Goal: Task Accomplishment & Management: Manage account settings

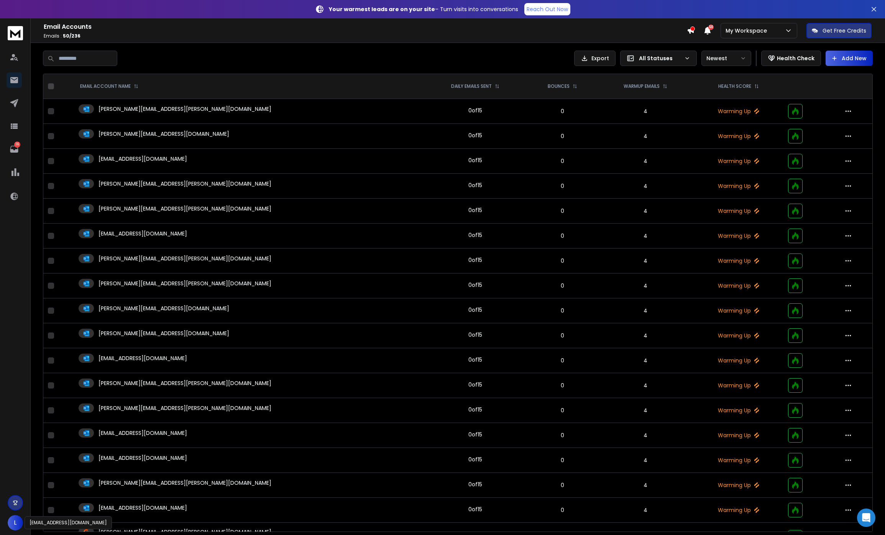
click at [13, 518] on span "L" at bounding box center [15, 522] width 15 height 15
click at [62, 512] on icon at bounding box center [65, 509] width 7 height 7
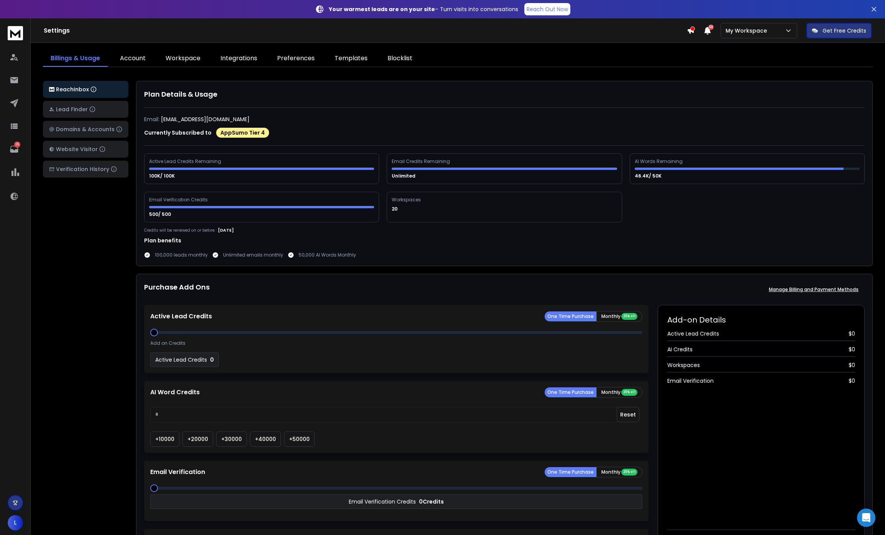
click at [238, 60] on link "Integrations" at bounding box center [239, 59] width 52 height 16
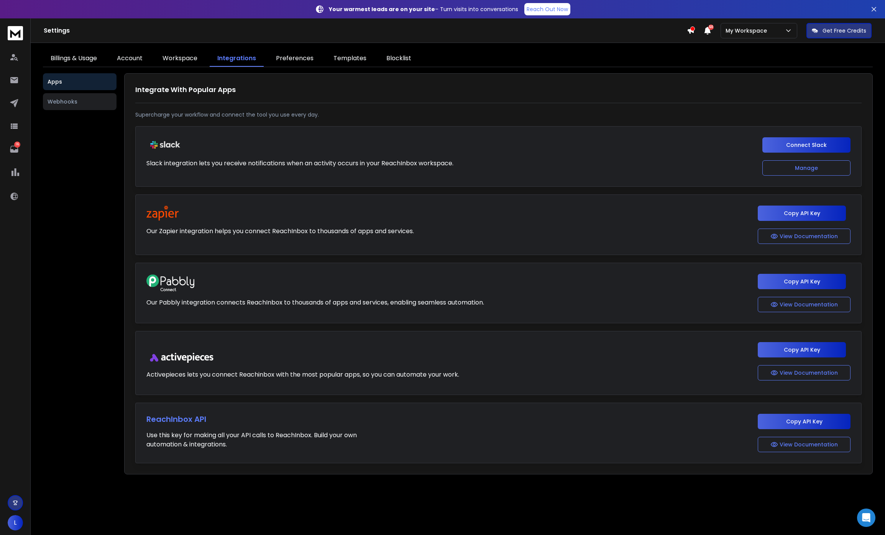
click at [812, 419] on button "Copy API Key" at bounding box center [804, 420] width 93 height 15
click at [798, 418] on button "Copy API Key" at bounding box center [804, 420] width 93 height 15
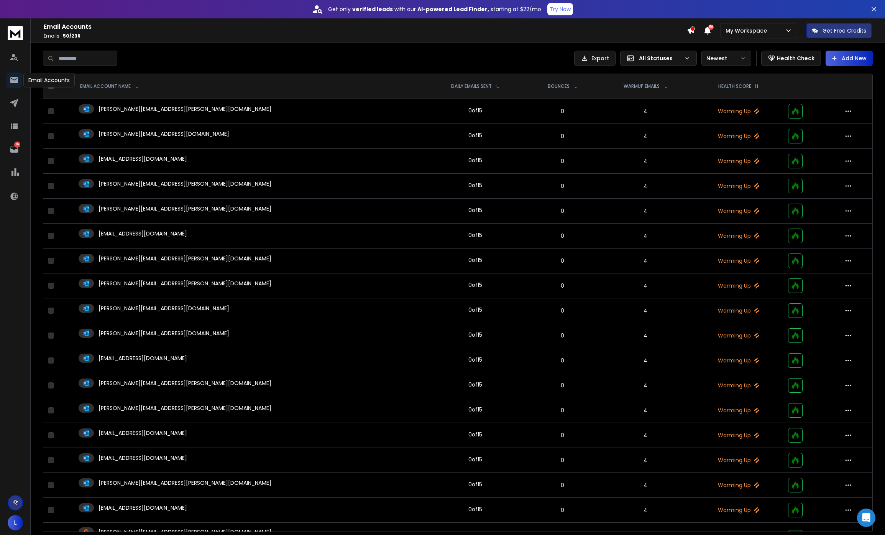
click at [11, 79] on icon at bounding box center [14, 79] width 9 height 9
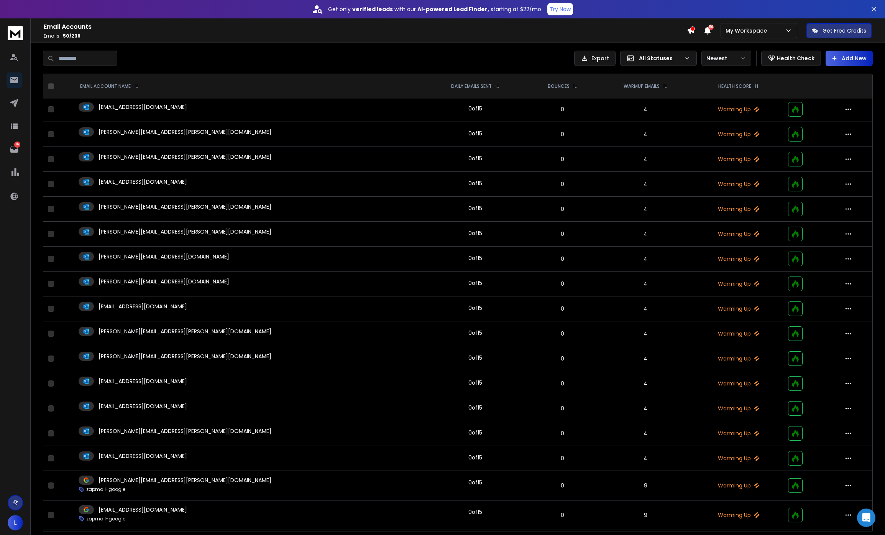
scroll to position [224, 0]
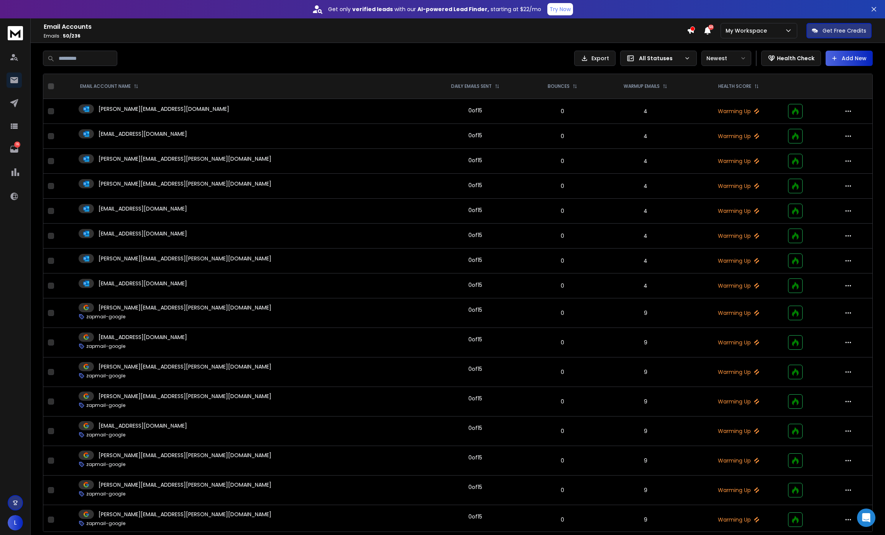
click at [132, 293] on td "[EMAIL_ADDRESS][DOMAIN_NAME]" at bounding box center [248, 285] width 349 height 25
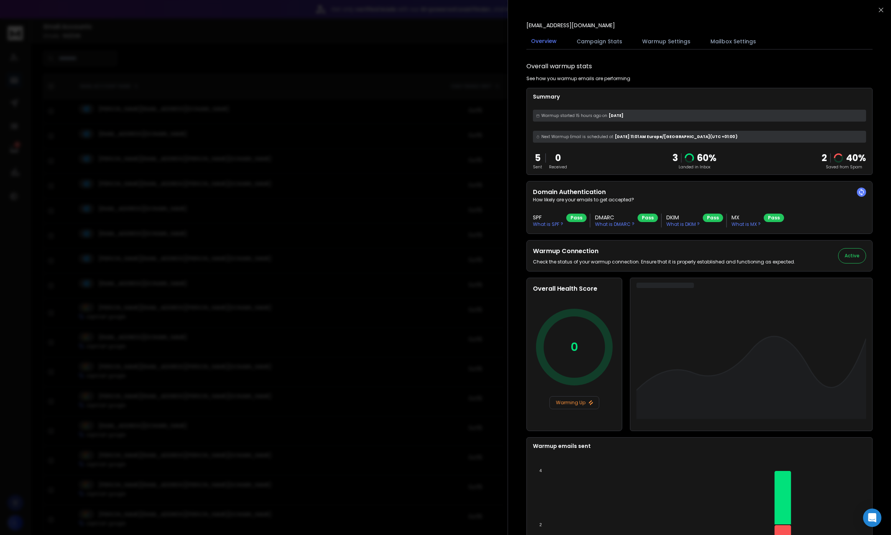
click at [350, 82] on div at bounding box center [445, 267] width 891 height 535
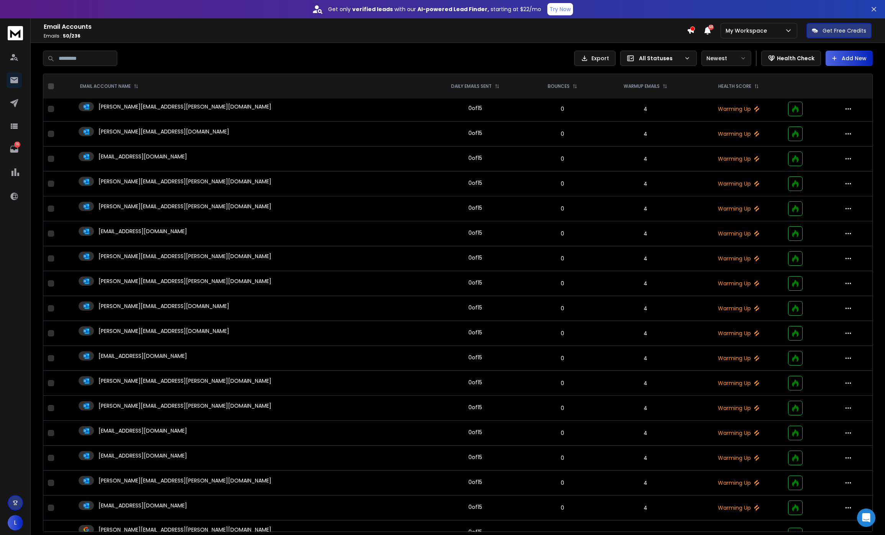
scroll to position [0, 0]
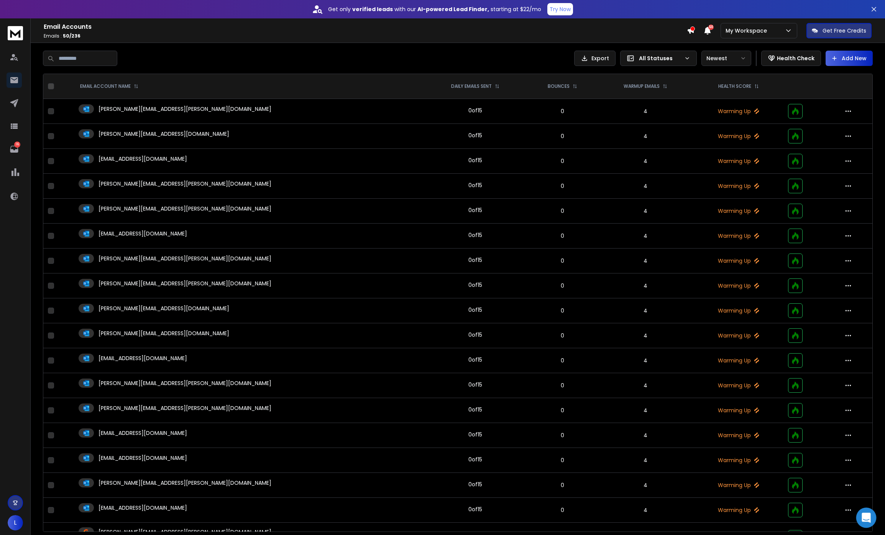
click at [866, 518] on icon "Open Intercom Messenger" at bounding box center [865, 517] width 9 height 10
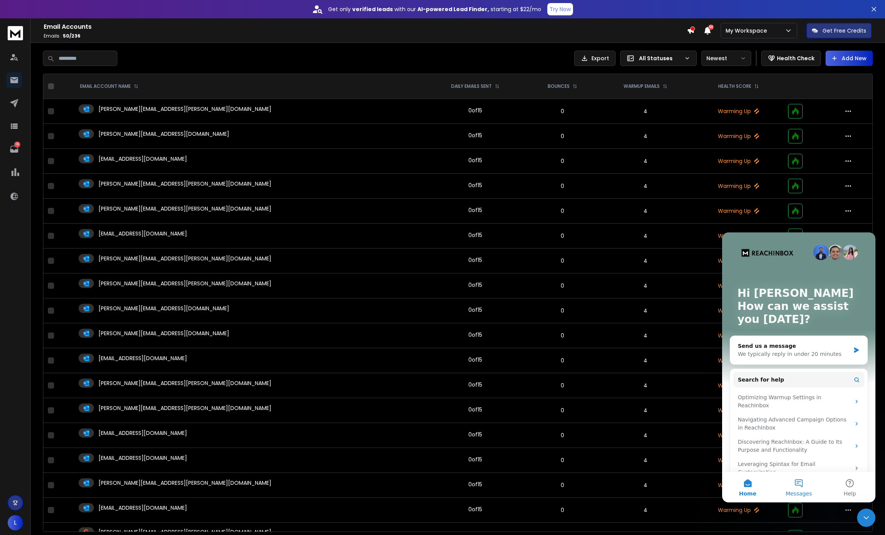
click at [802, 485] on button "Messages" at bounding box center [798, 486] width 51 height 31
